Goal: Communication & Community: Answer question/provide support

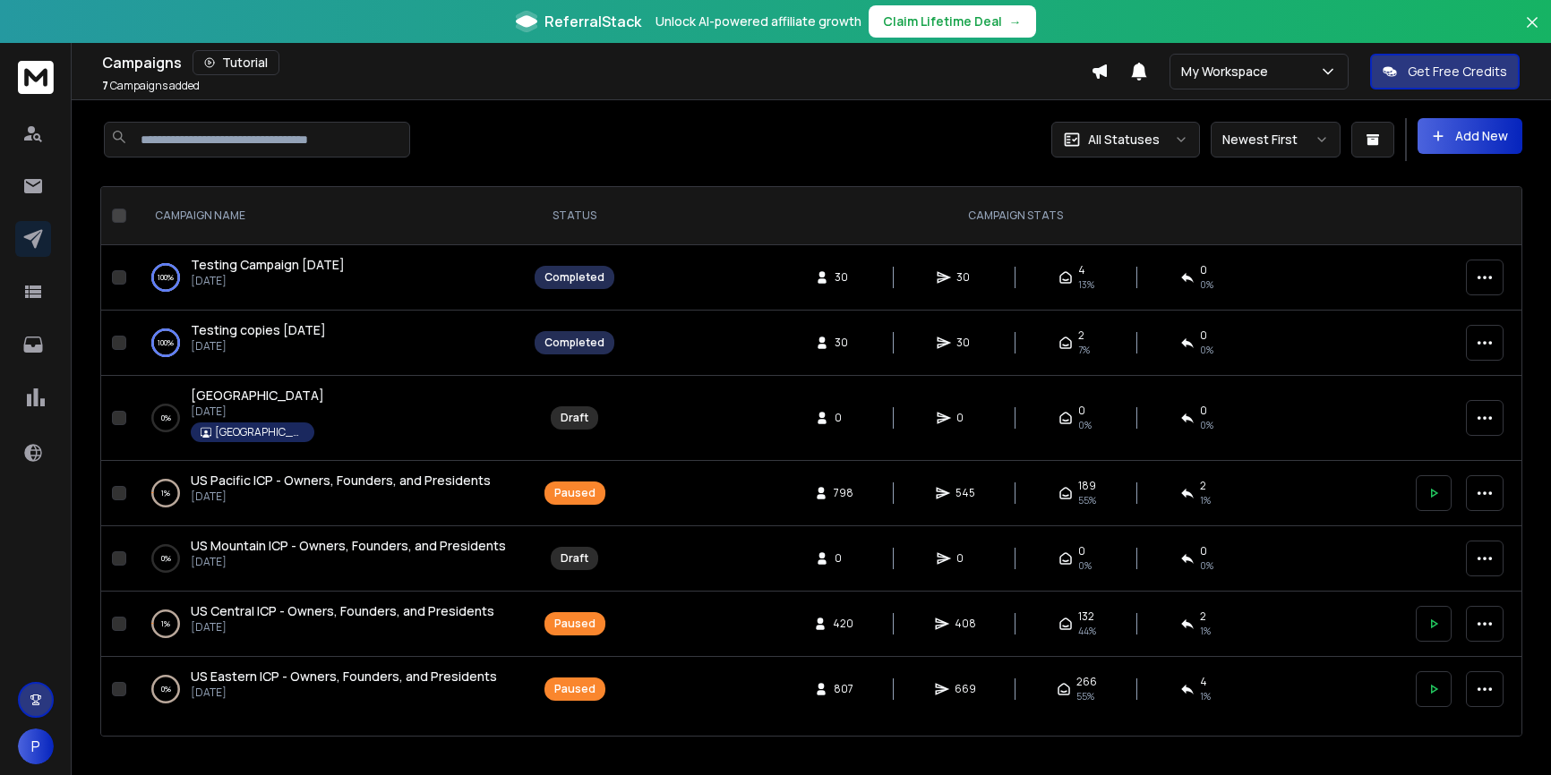
scroll to position [135, 0]
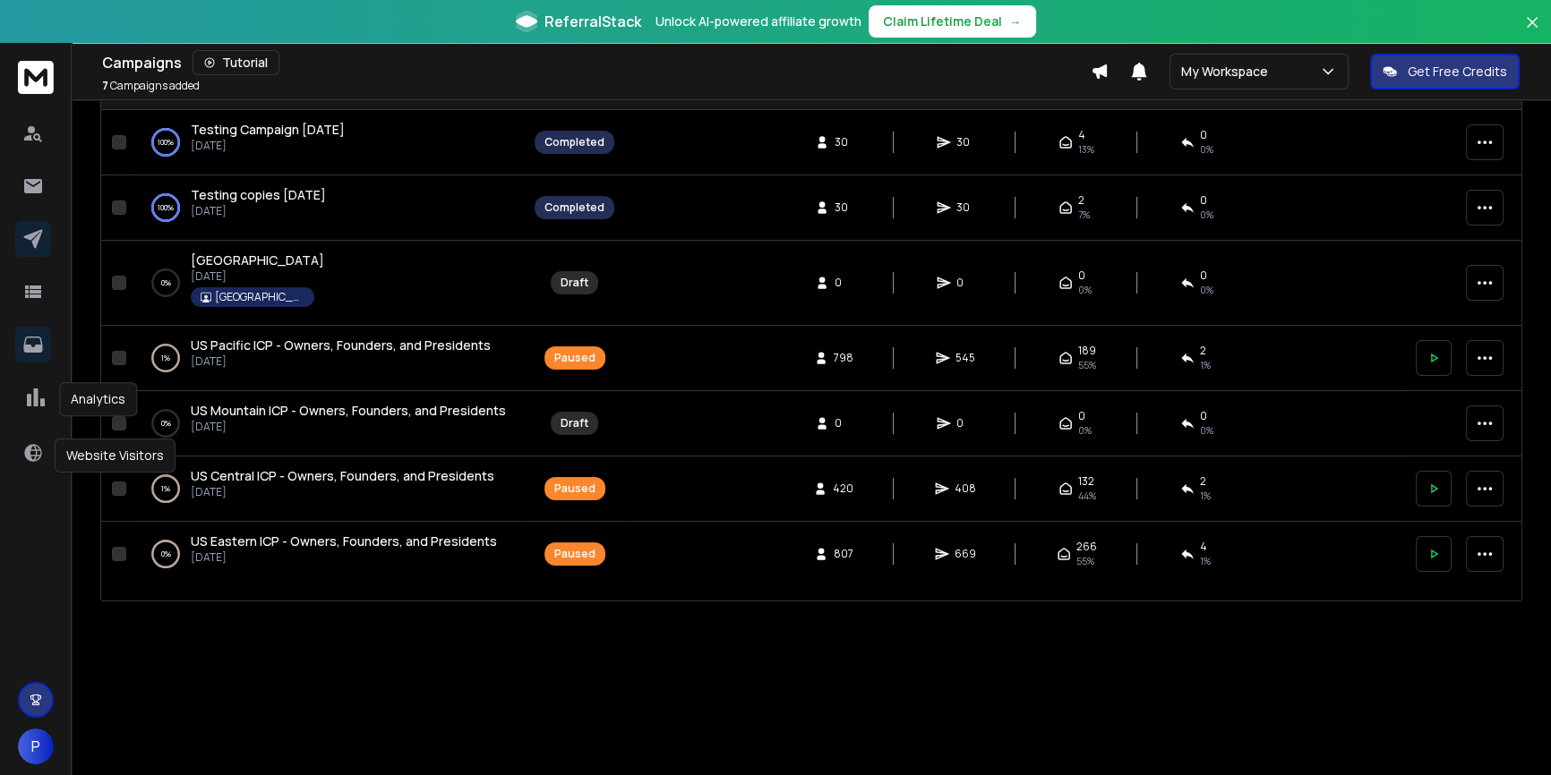
click at [32, 359] on link at bounding box center [33, 345] width 36 height 36
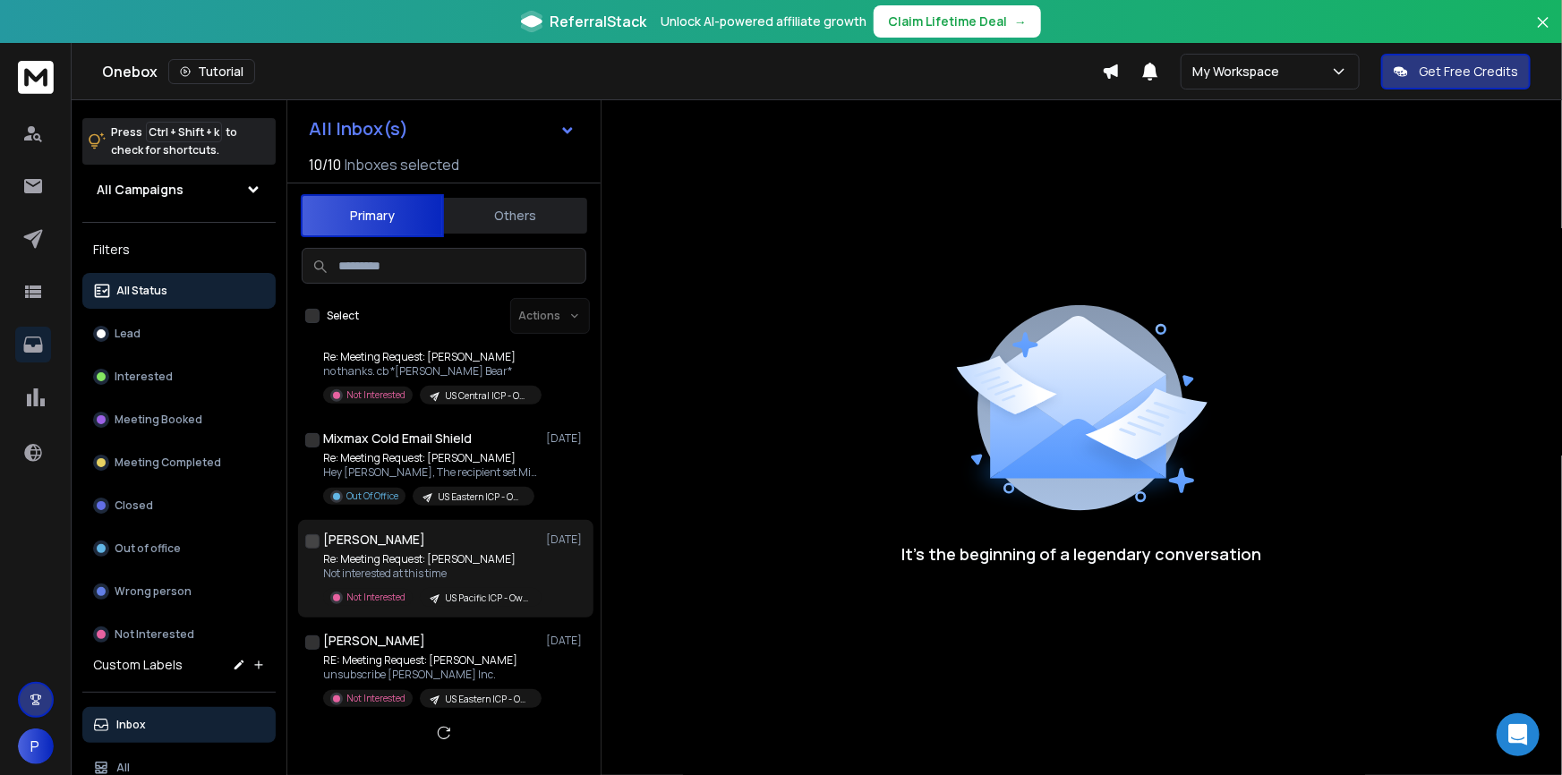
scroll to position [424, 0]
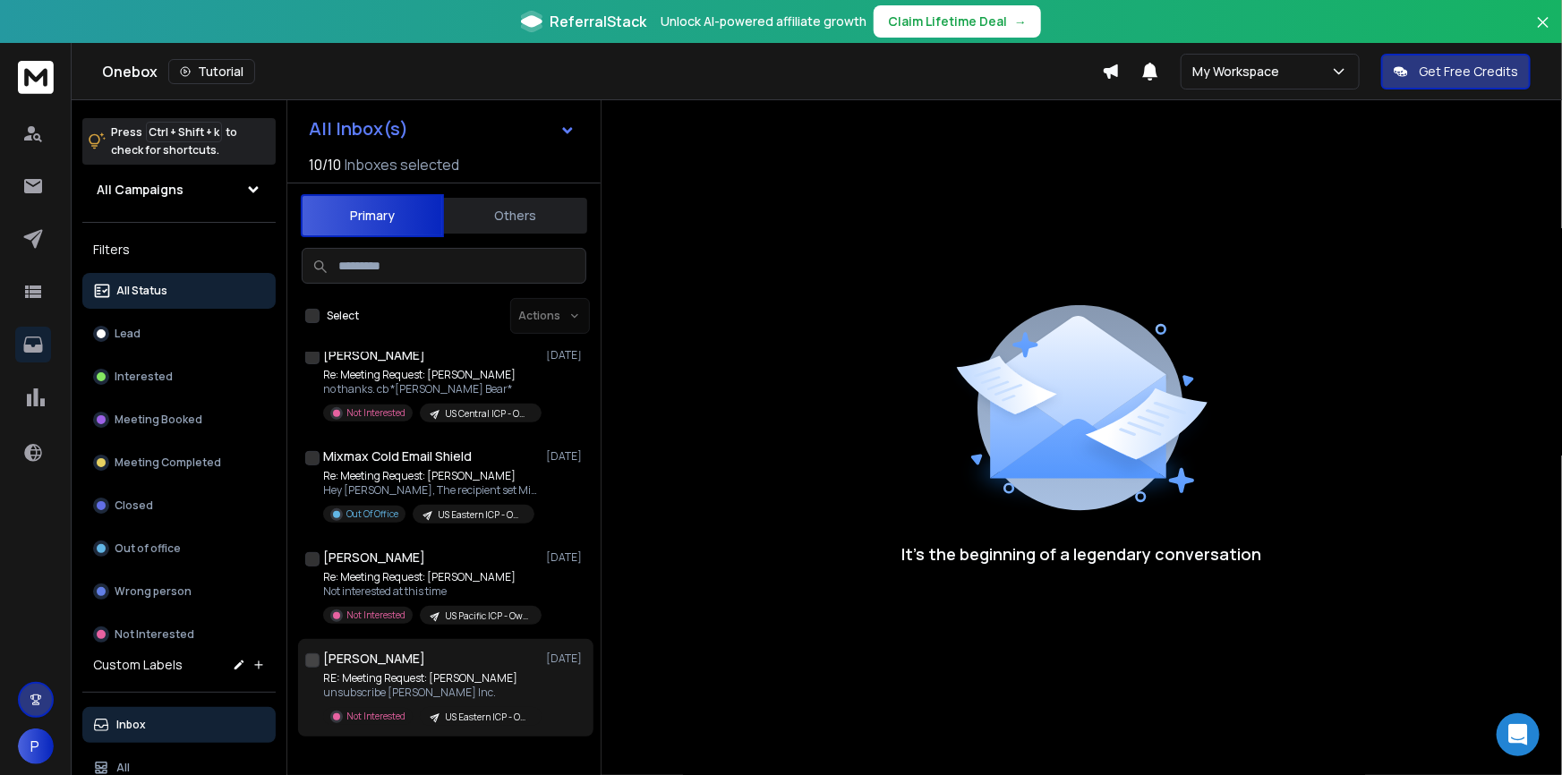
click at [422, 664] on div "Beau McGlamery 24 Sep" at bounding box center [454, 659] width 263 height 18
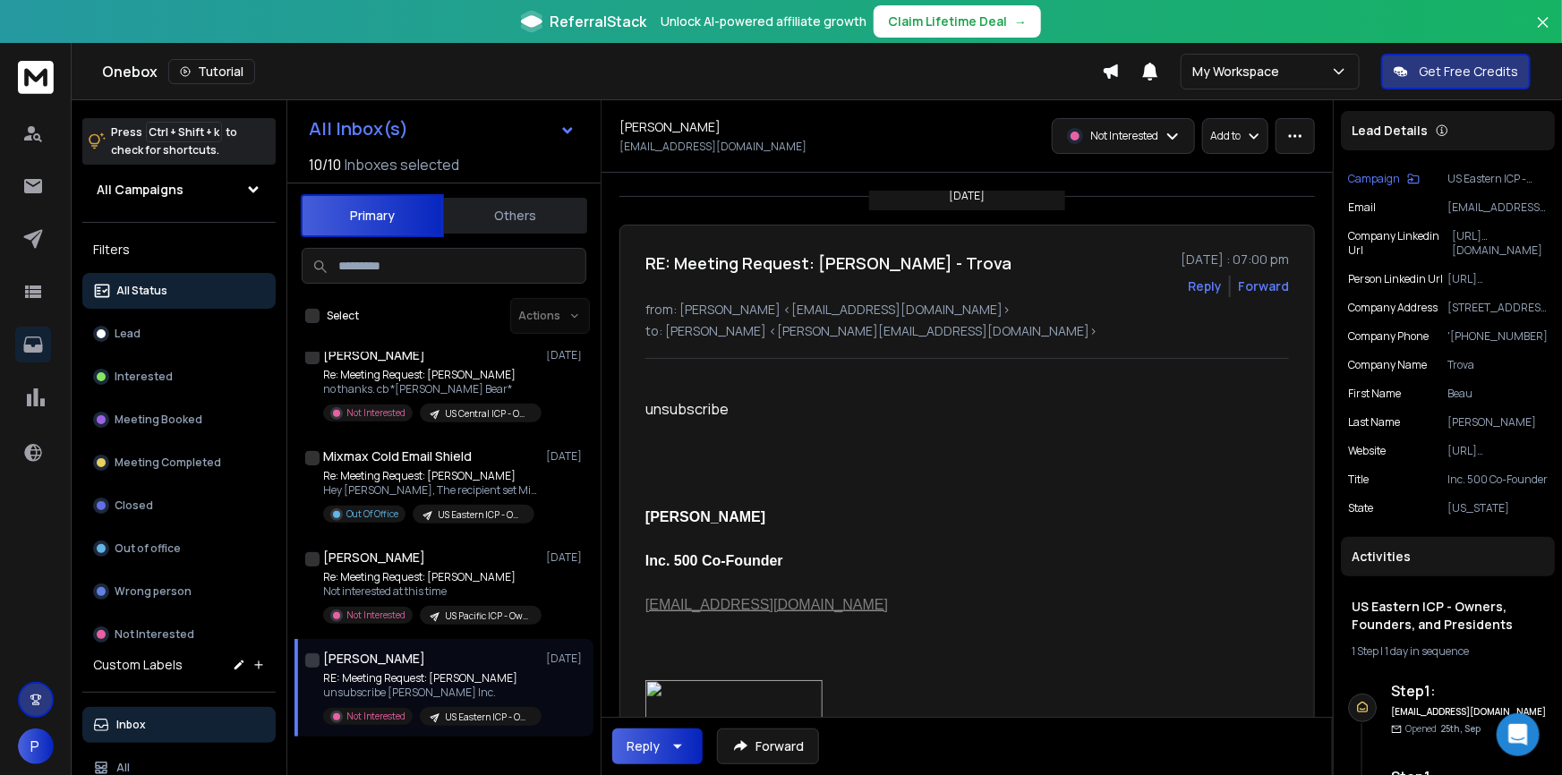
scroll to position [0, 0]
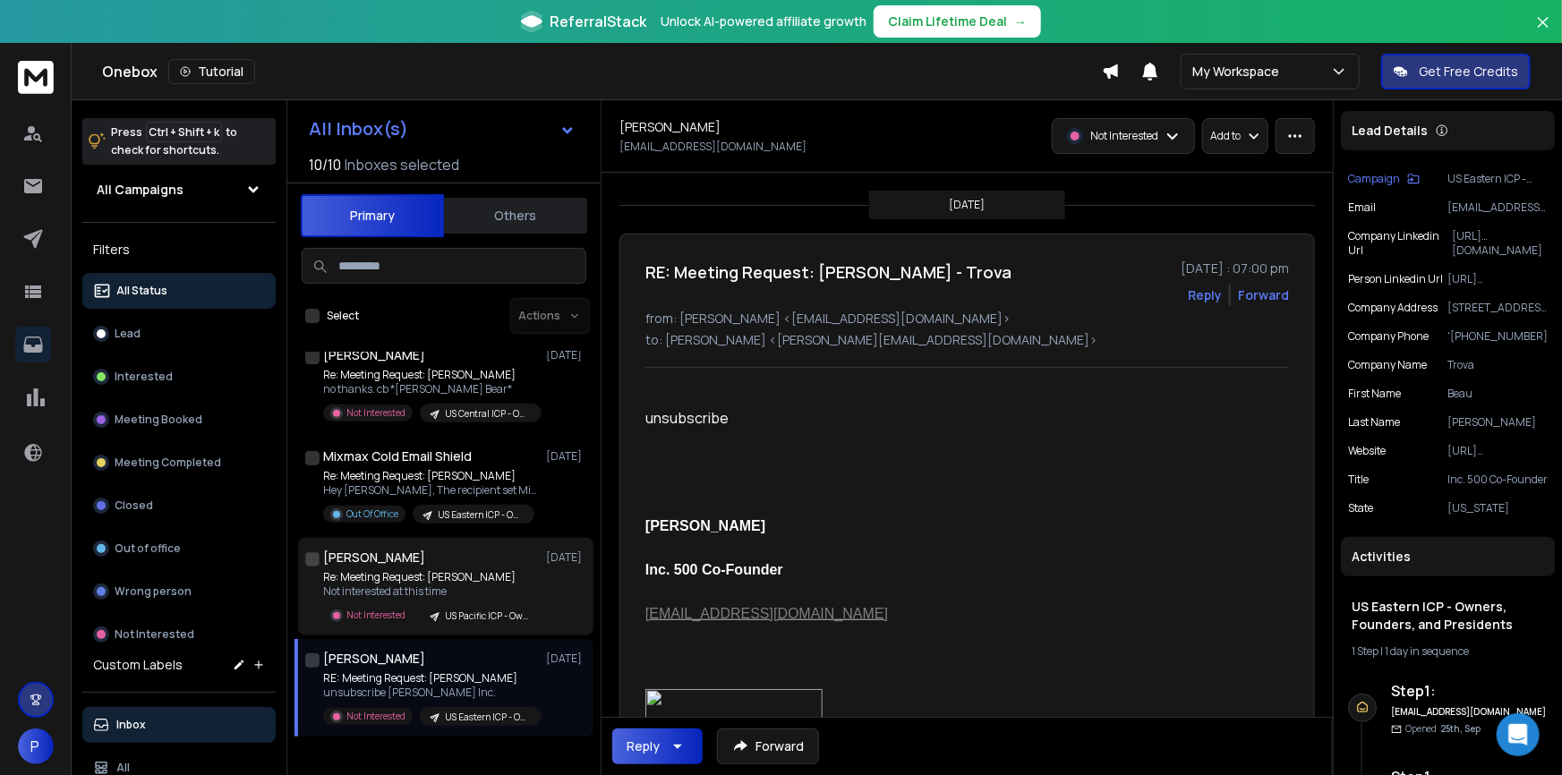
click at [381, 571] on p "Re: Meeting Request: Luca Malacrino" at bounding box center [430, 577] width 215 height 14
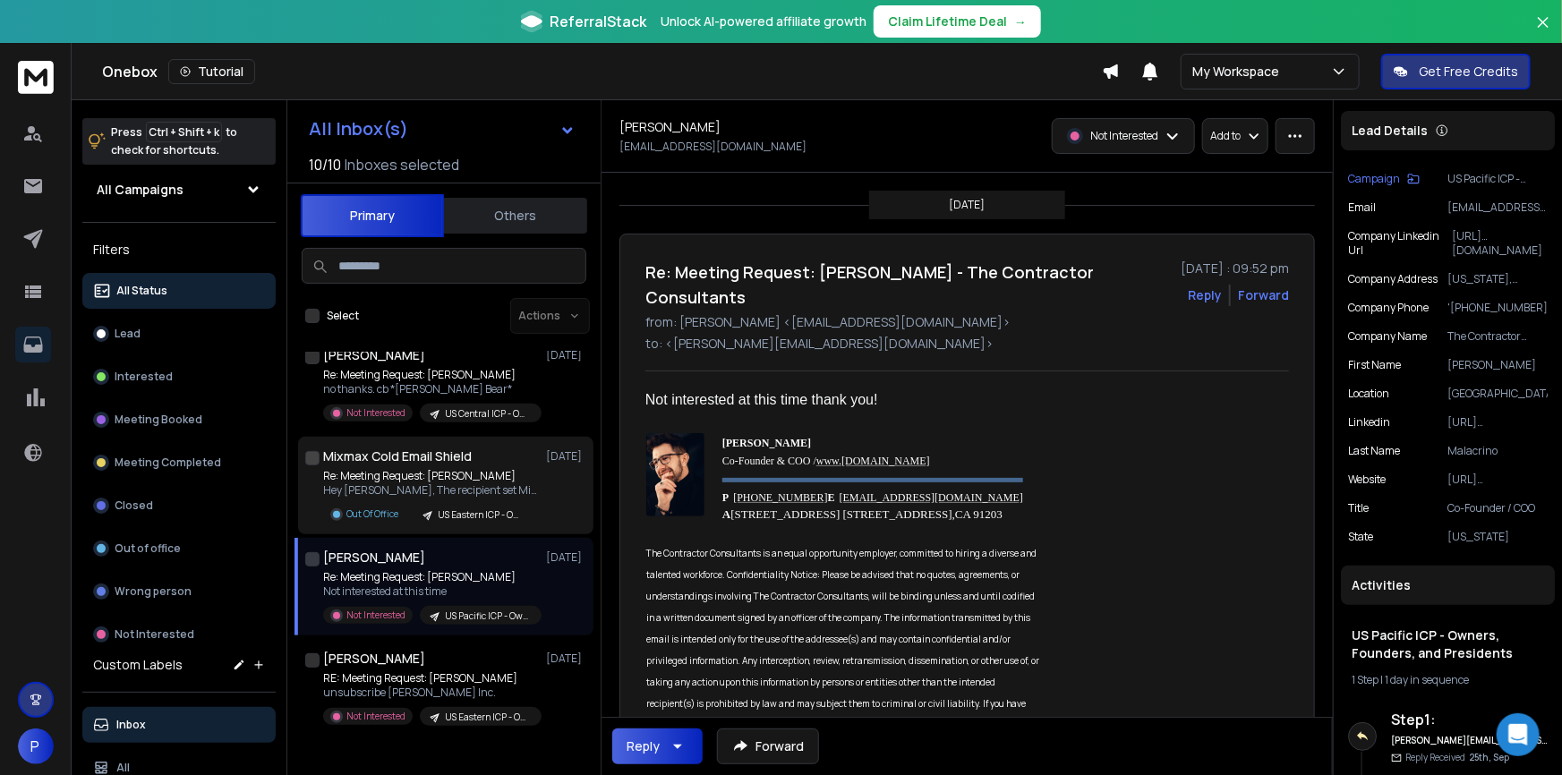
click at [407, 455] on h1 "Mixmax Cold Email Shield" at bounding box center [397, 457] width 149 height 18
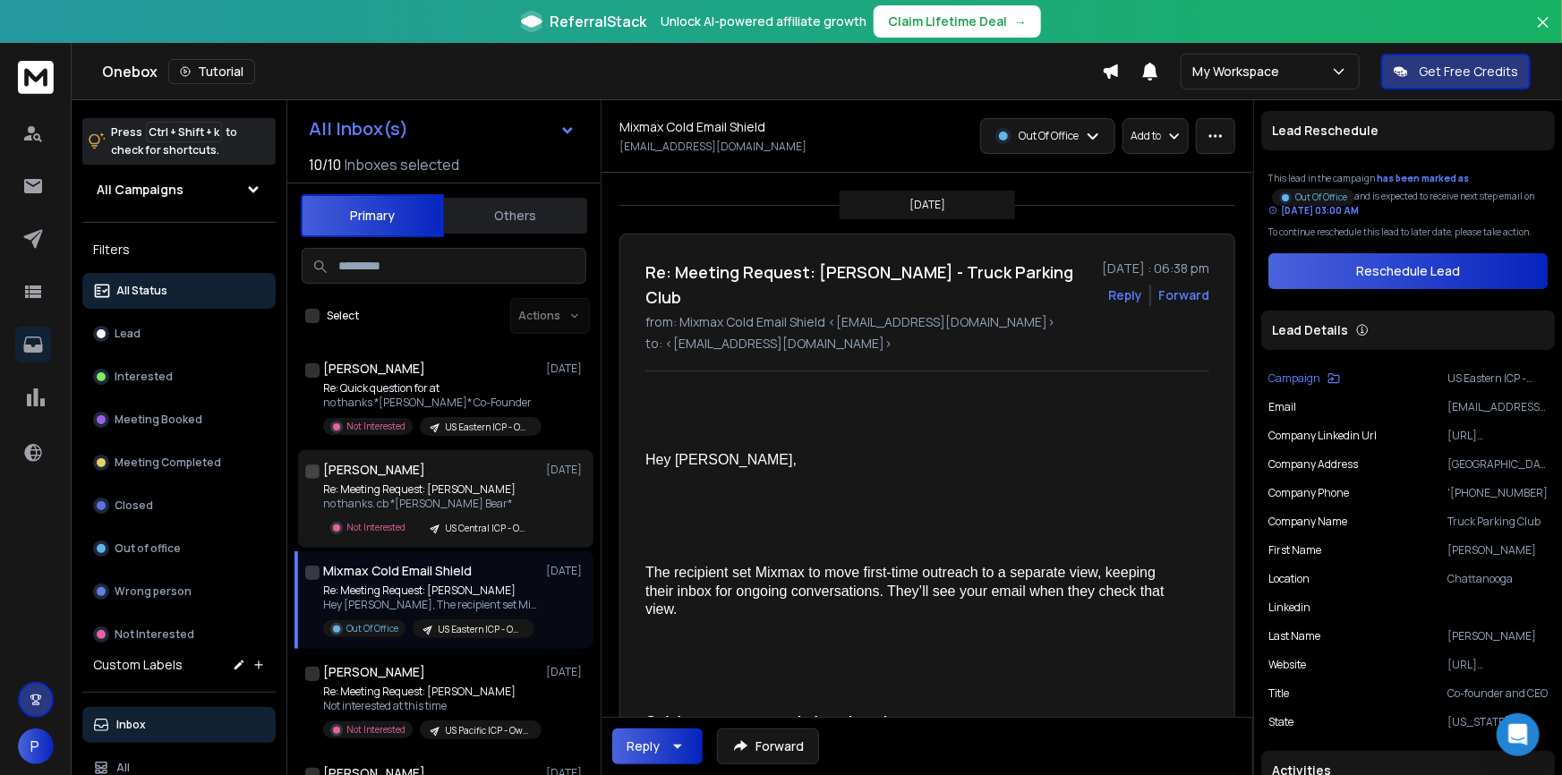
scroll to position [261, 0]
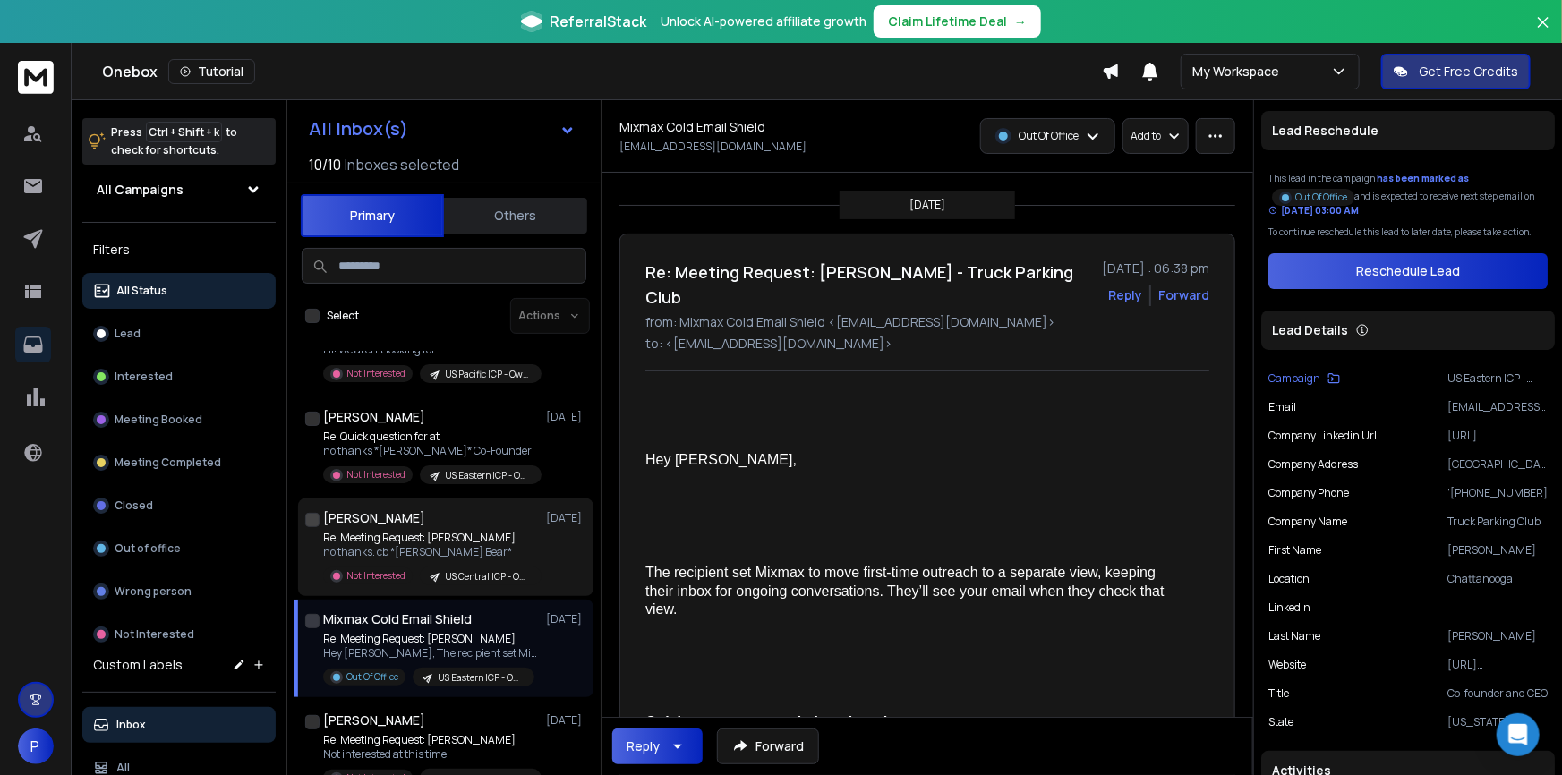
click at [447, 520] on div "Curt Bear 30 Sep" at bounding box center [454, 518] width 263 height 18
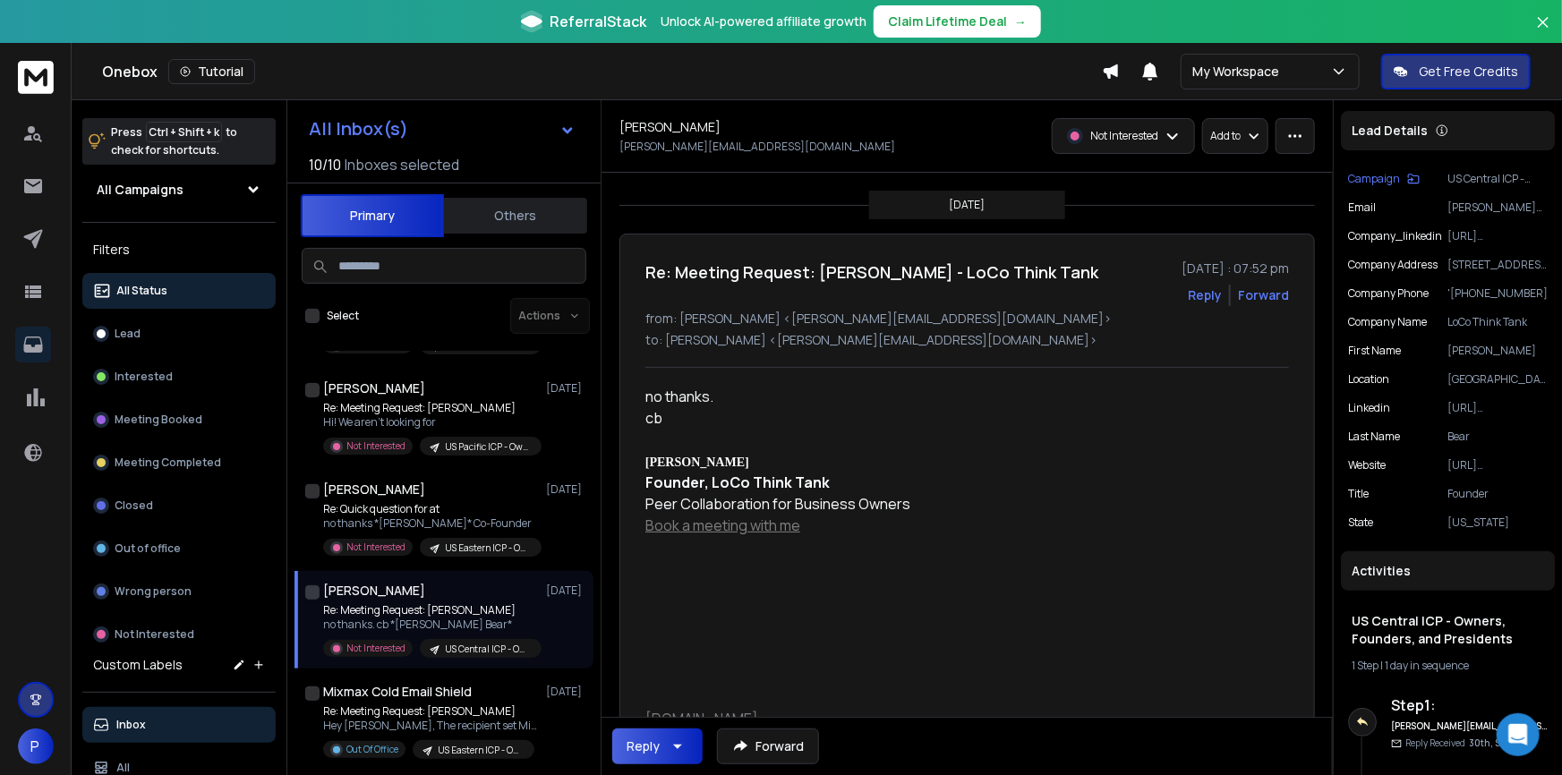
scroll to position [180, 0]
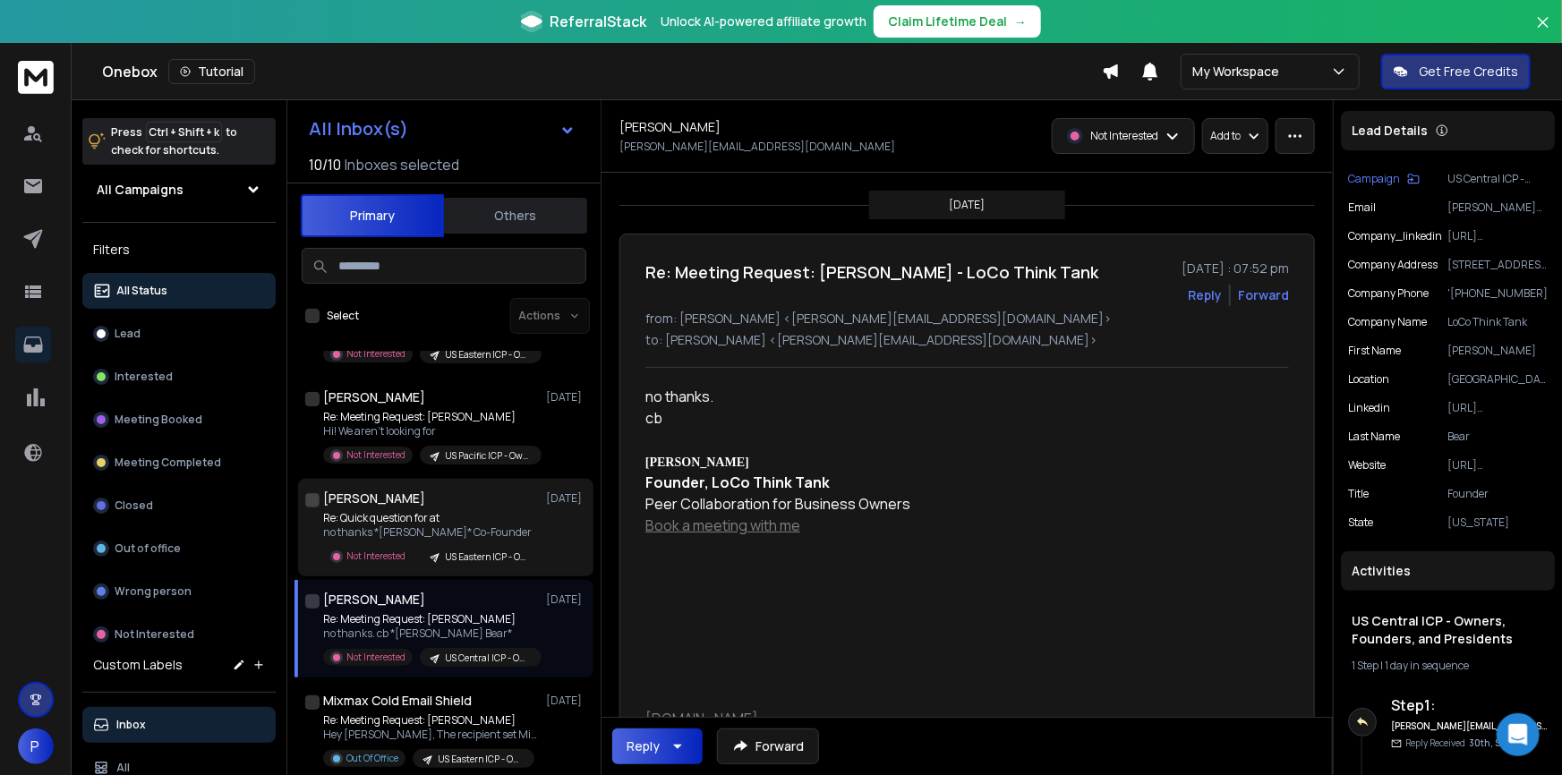
click at [421, 518] on p "Re: Quick question for at" at bounding box center [430, 518] width 215 height 14
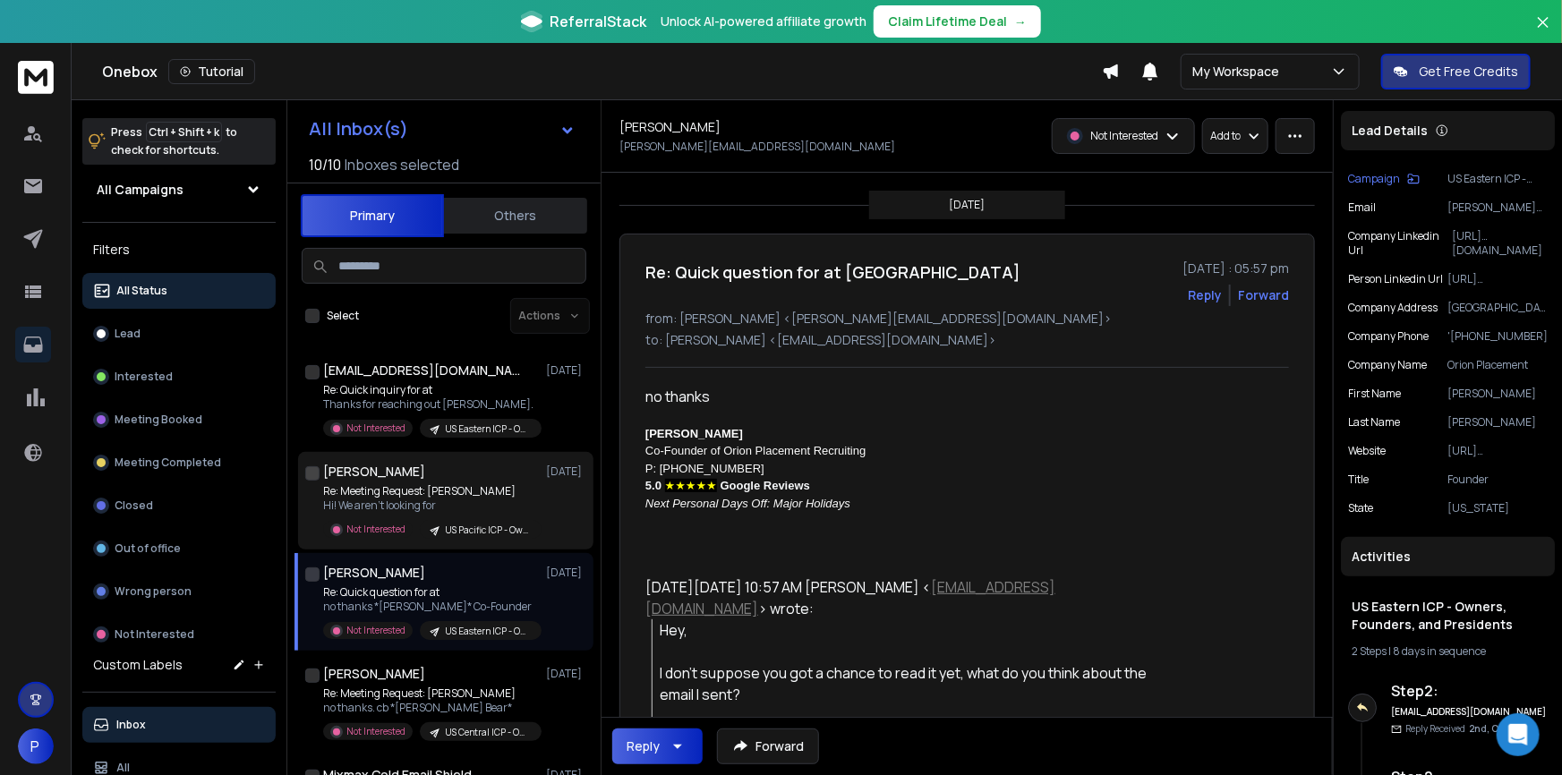
scroll to position [98, 0]
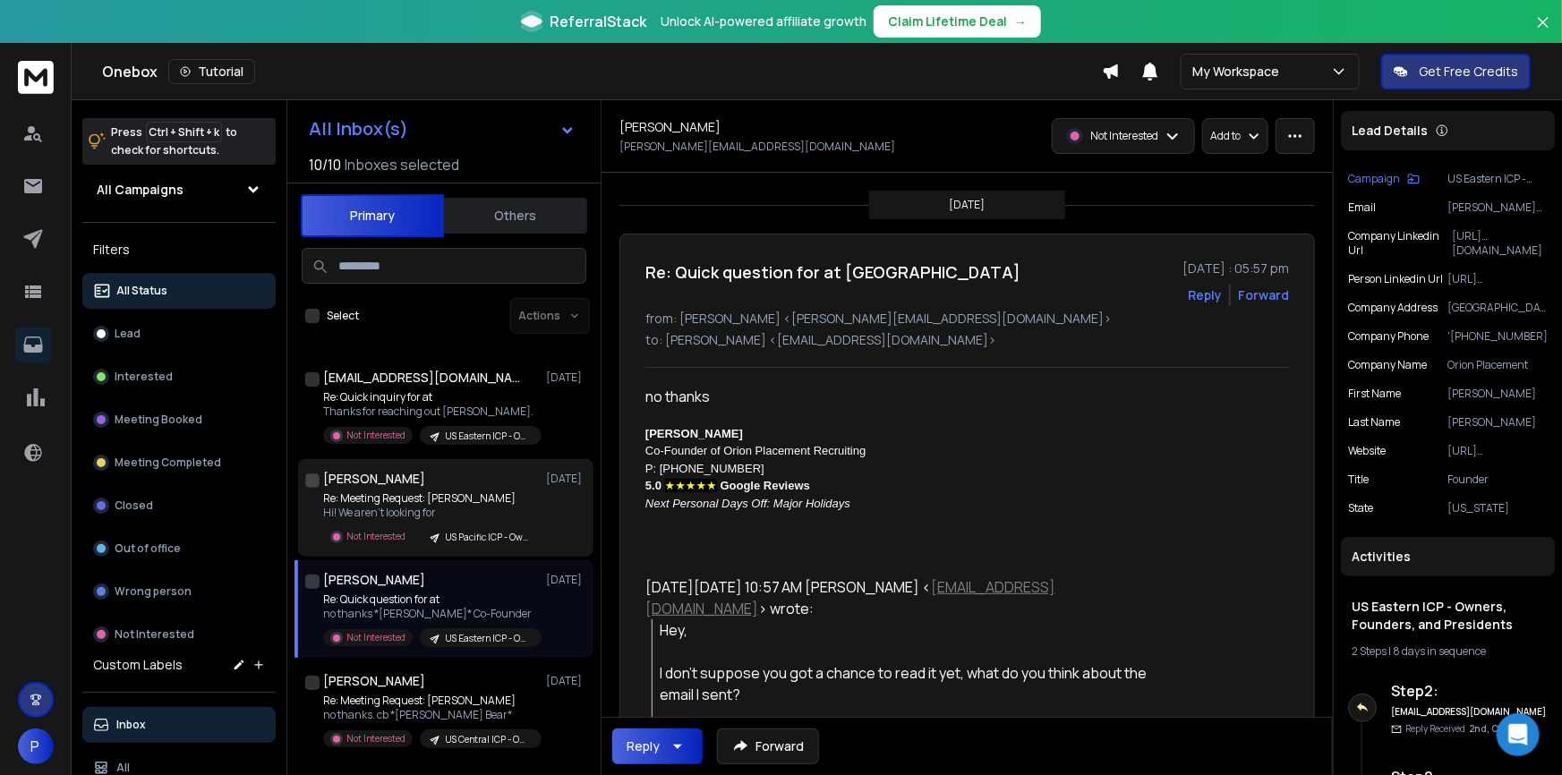
click at [411, 486] on h1 "Meghan Fialkoff" at bounding box center [374, 479] width 102 height 18
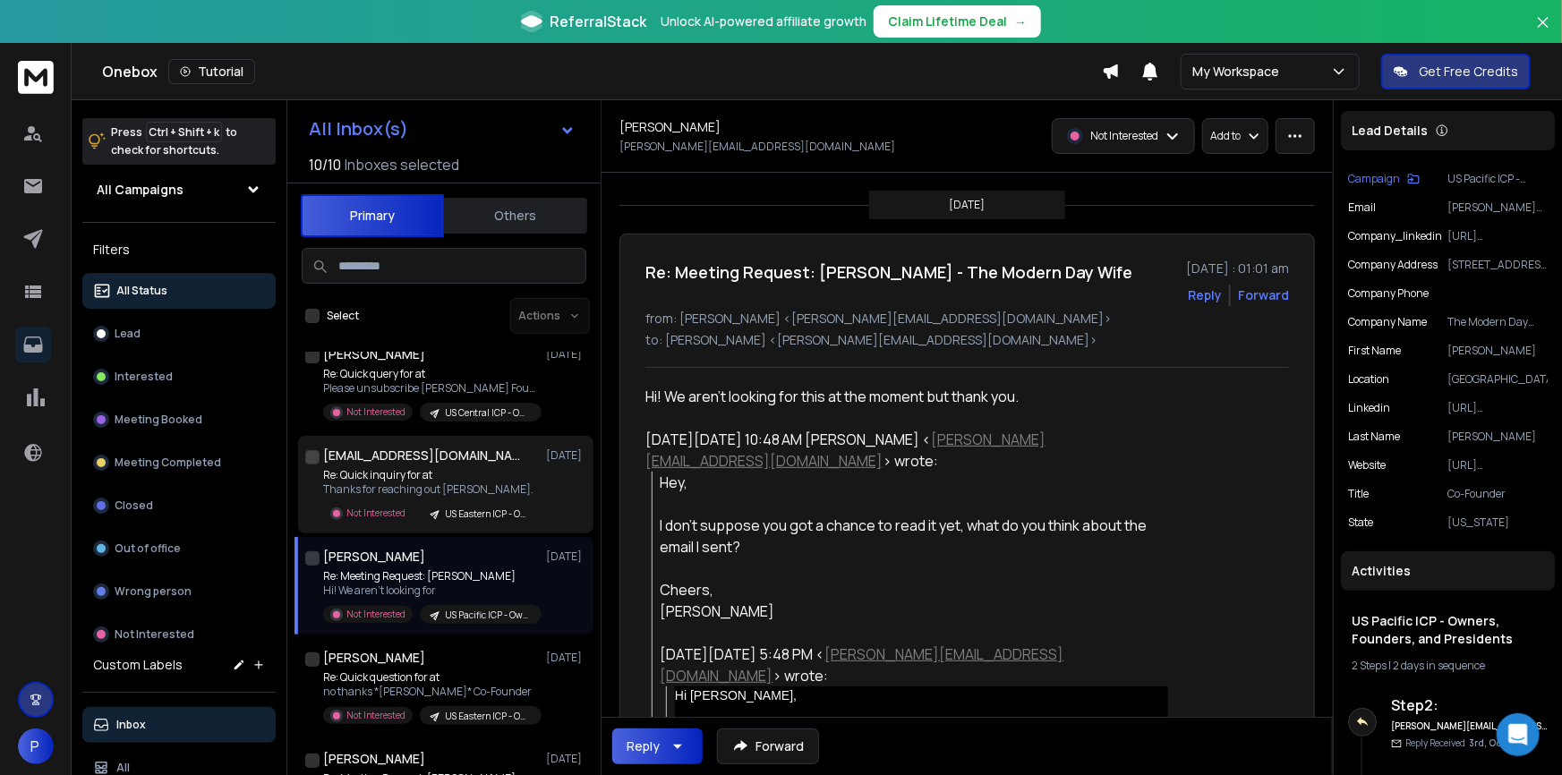
scroll to position [0, 0]
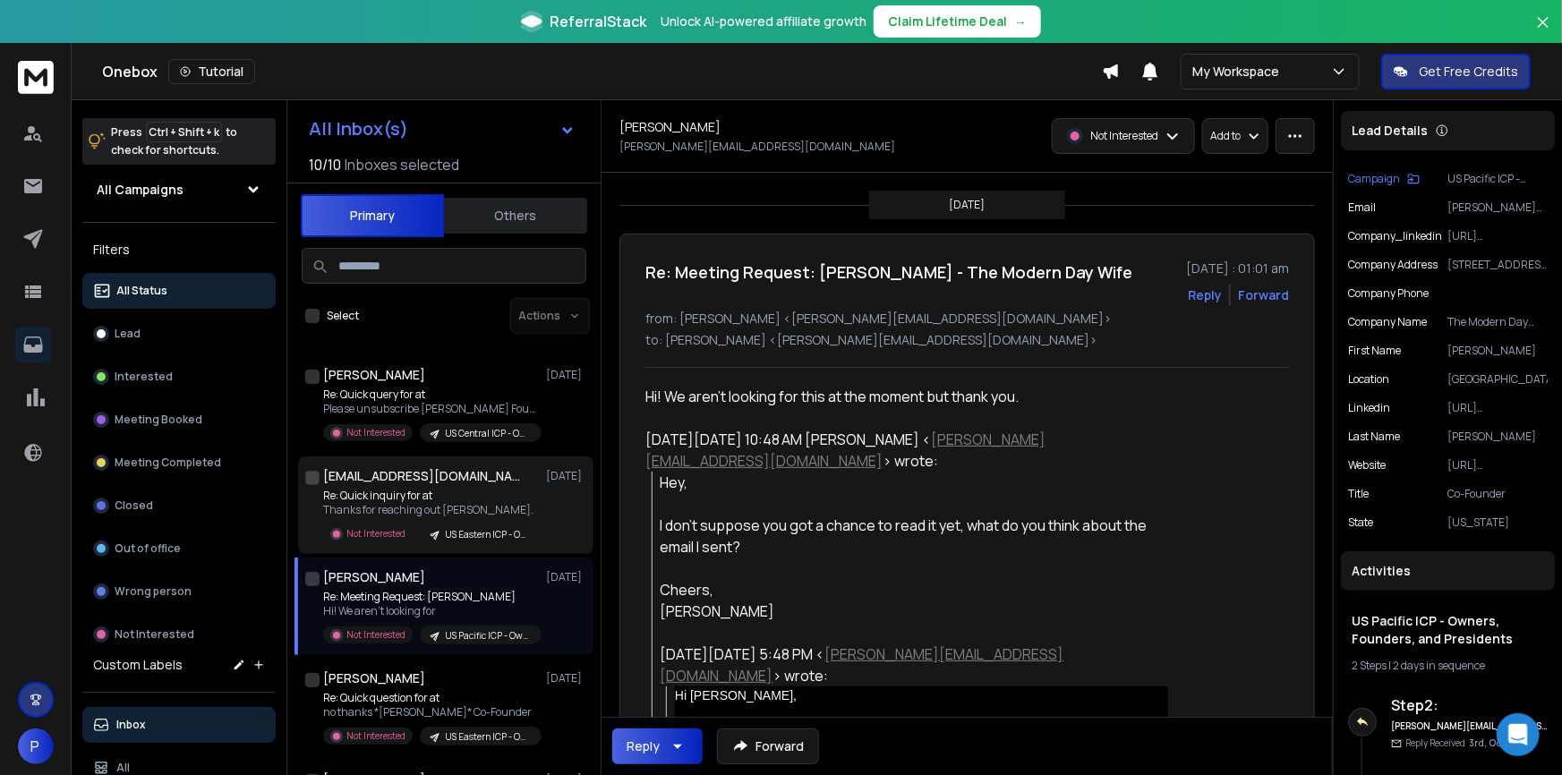
click at [436, 480] on div "meg@deltarg.com 03 Oct" at bounding box center [454, 476] width 263 height 18
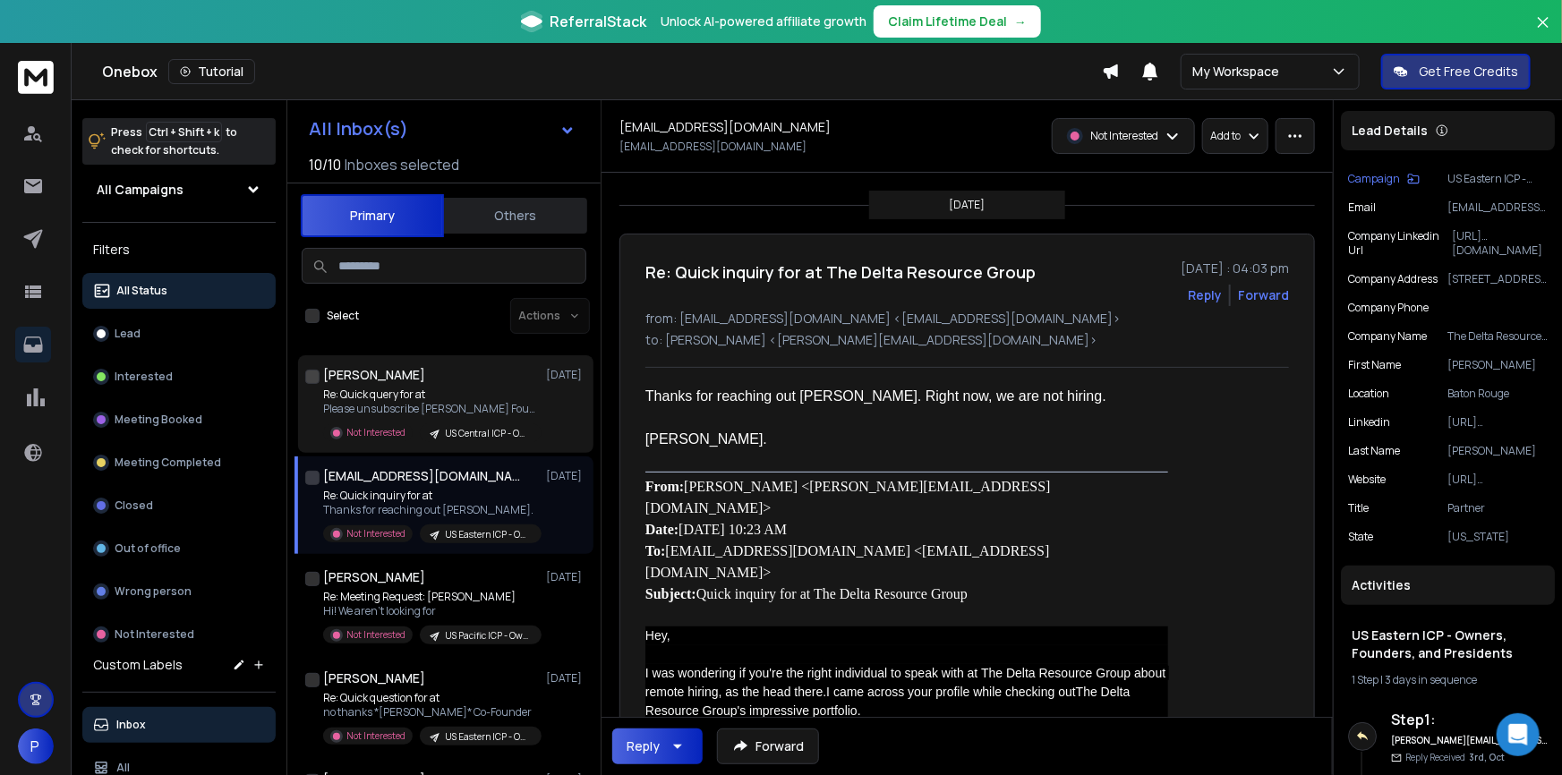
click at [428, 390] on p "Re: Quick query for at" at bounding box center [430, 395] width 215 height 14
